Goal: Task Accomplishment & Management: Manage account settings

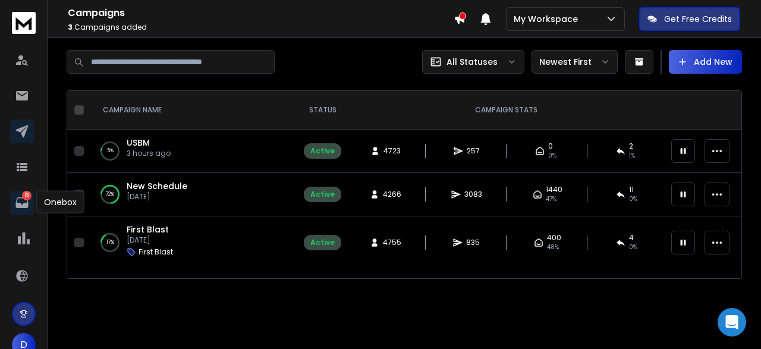
click at [24, 199] on icon at bounding box center [22, 203] width 14 height 14
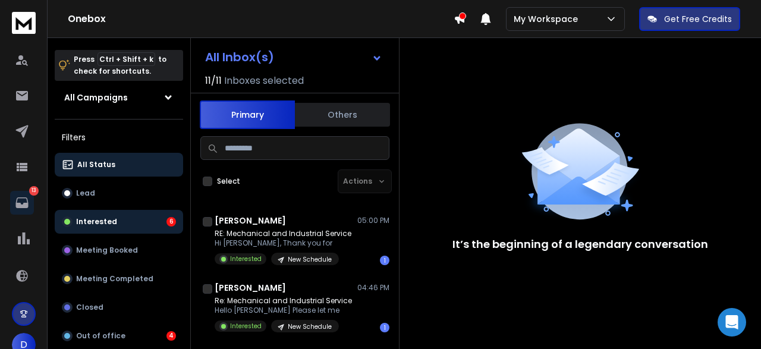
click at [124, 219] on button "Interested 6" at bounding box center [119, 222] width 128 height 24
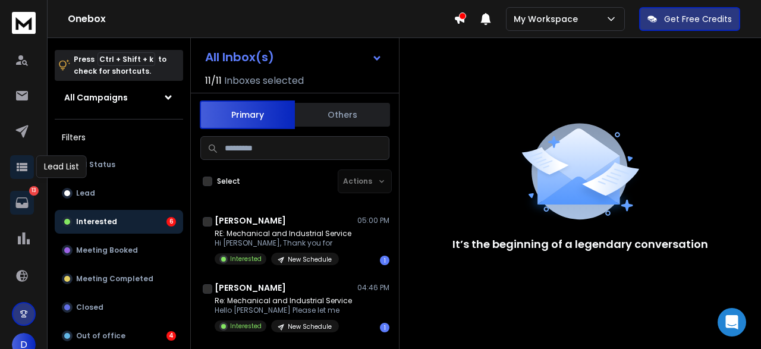
click at [29, 166] on link at bounding box center [22, 167] width 24 height 24
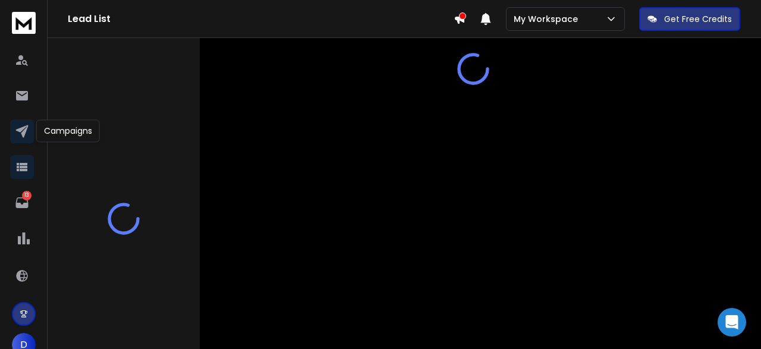
click at [25, 123] on link at bounding box center [22, 132] width 24 height 24
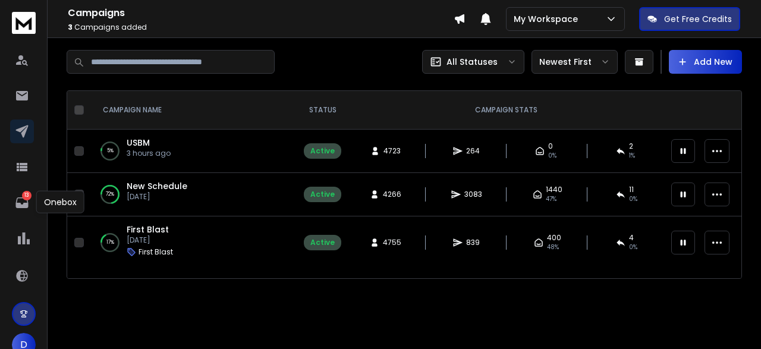
click at [22, 197] on icon at bounding box center [22, 203] width 14 height 14
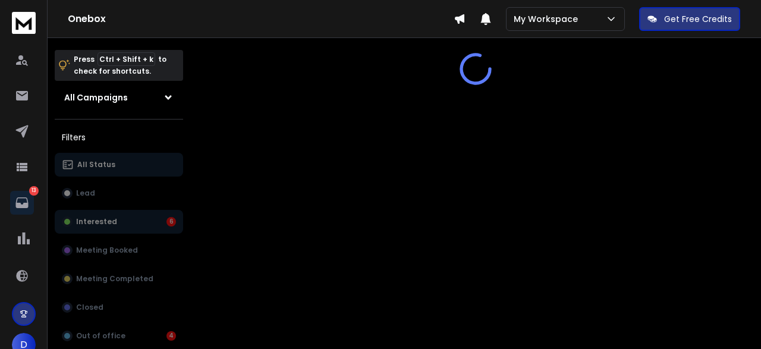
click at [89, 227] on div "All Status Lead Interested 6 Meeting Booked Meeting Completed Closed Out of off…" at bounding box center [119, 279] width 128 height 252
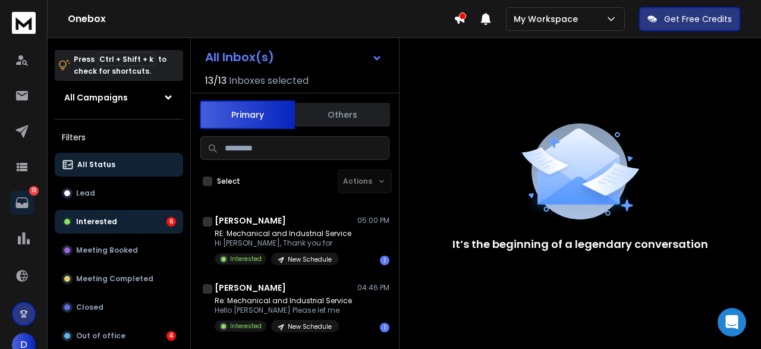
click at [111, 225] on p "Interested" at bounding box center [96, 222] width 41 height 10
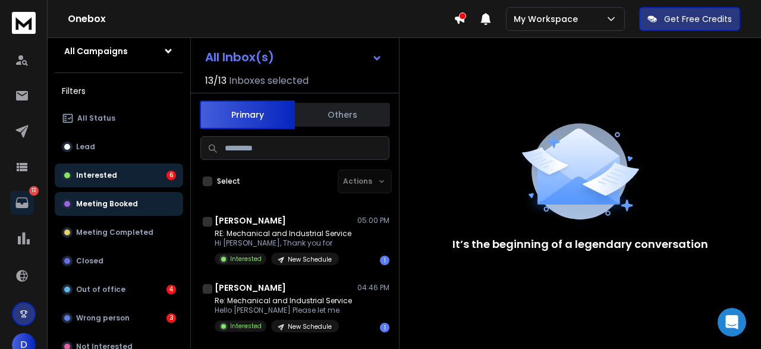
scroll to position [51, 0]
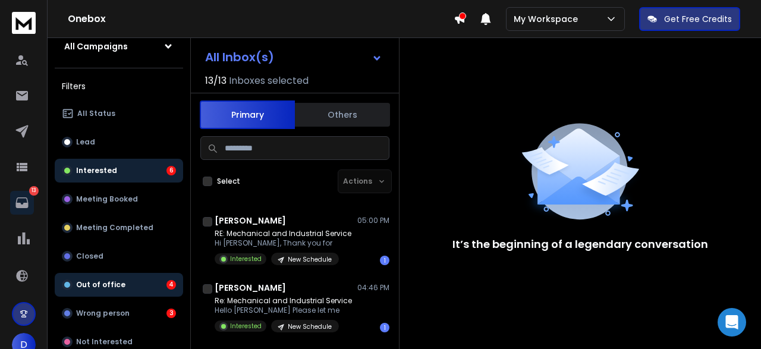
click at [113, 282] on p "Out of office" at bounding box center [100, 285] width 49 height 10
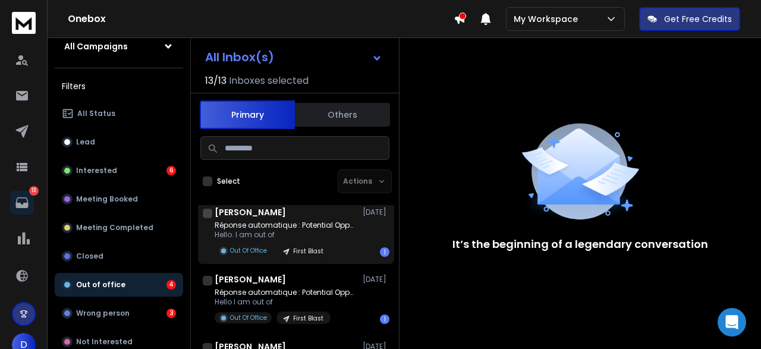
scroll to position [8, 0]
click at [280, 221] on div "Pierre CHAUDAT 10 Aug Réponse automatique : Potential Opportunity – Hello. I am…" at bounding box center [302, 232] width 175 height 51
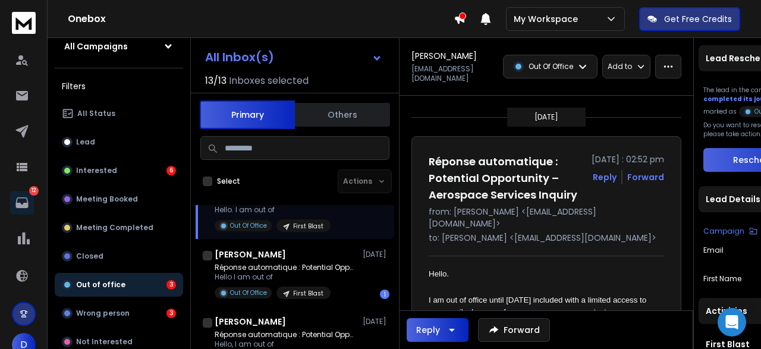
scroll to position [34, 0]
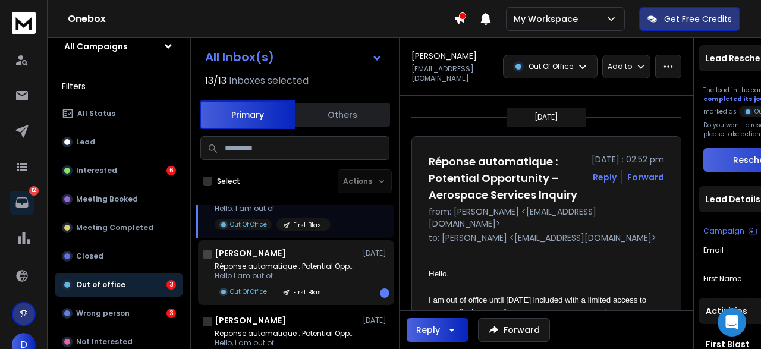
click at [272, 264] on p "Réponse automatique : Potential Opportunity –" at bounding box center [286, 267] width 143 height 10
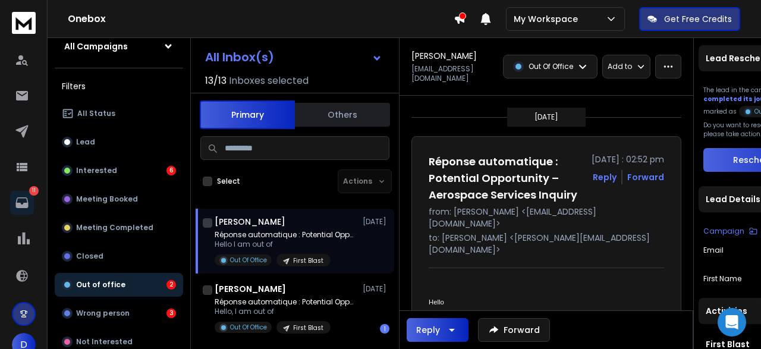
scroll to position [74, 0]
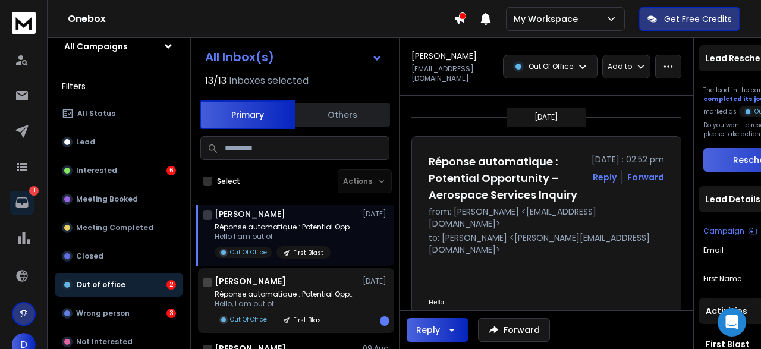
click at [255, 295] on p "Réponse automatique : Potential Opportunity –" at bounding box center [286, 295] width 143 height 10
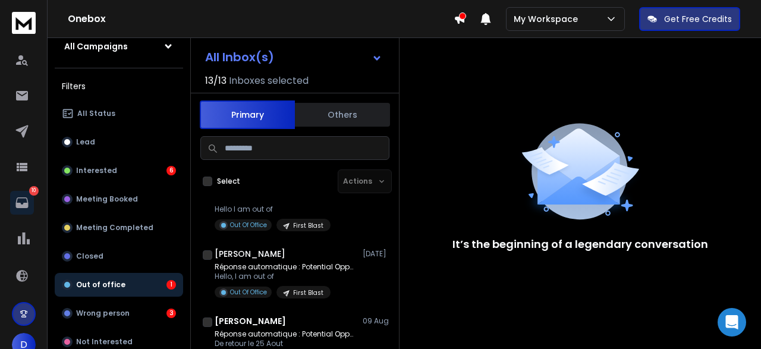
scroll to position [89, 0]
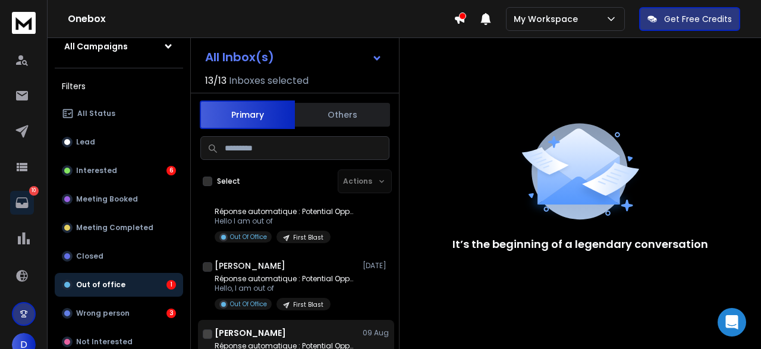
click at [255, 329] on h1 "[PERSON_NAME]" at bounding box center [250, 333] width 71 height 12
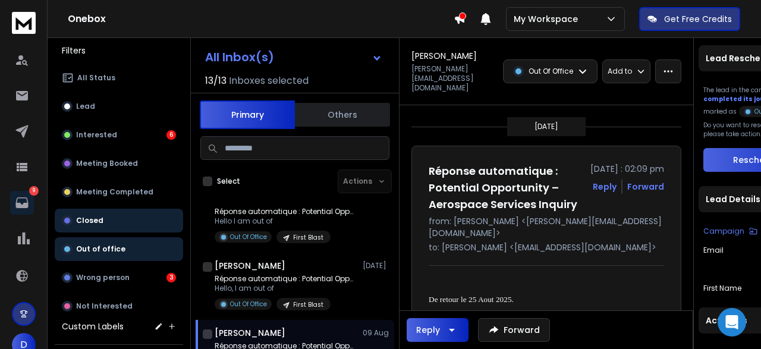
scroll to position [103, 0]
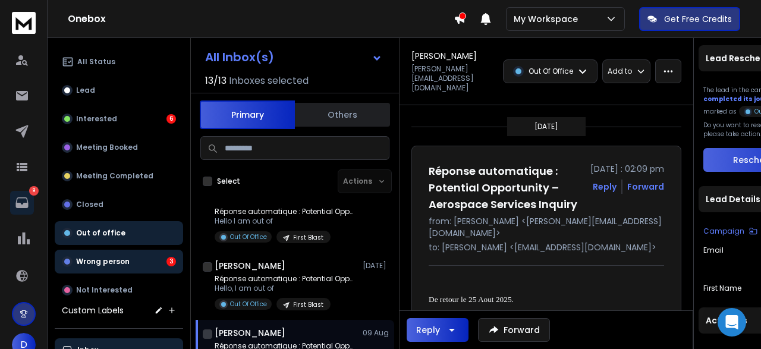
click at [120, 265] on p "Wrong person" at bounding box center [103, 262] width 54 height 10
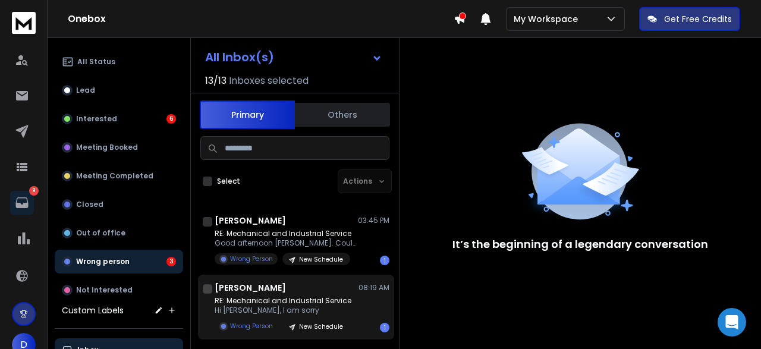
scroll to position [21, 0]
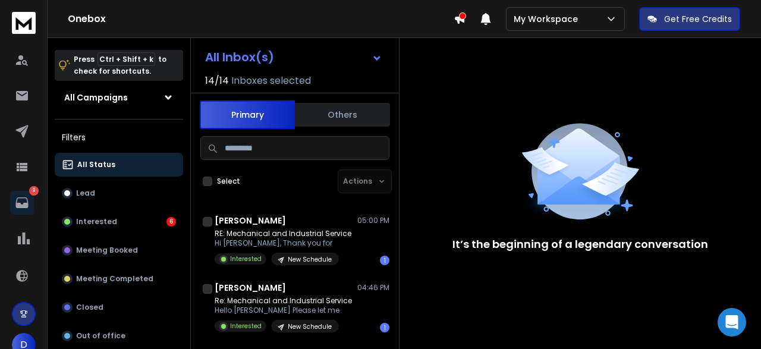
scroll to position [21, 0]
